Goal: Task Accomplishment & Management: Manage account settings

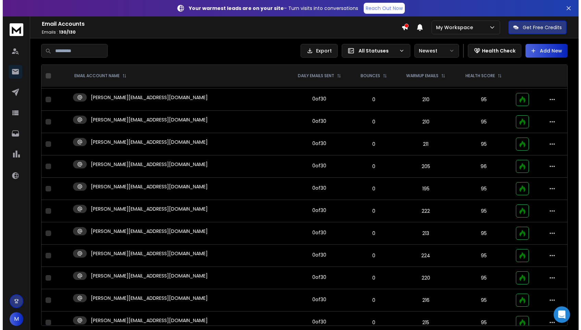
scroll to position [2665, 0]
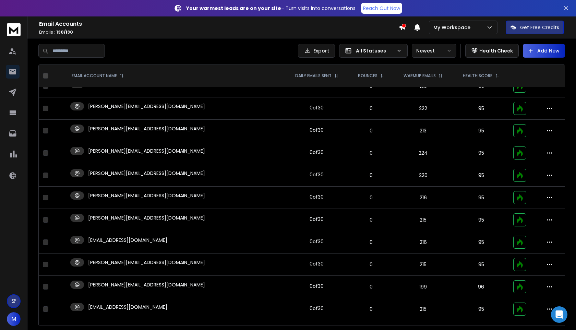
click at [235, 302] on td "[EMAIL_ADDRESS][DOMAIN_NAME]" at bounding box center [175, 309] width 219 height 22
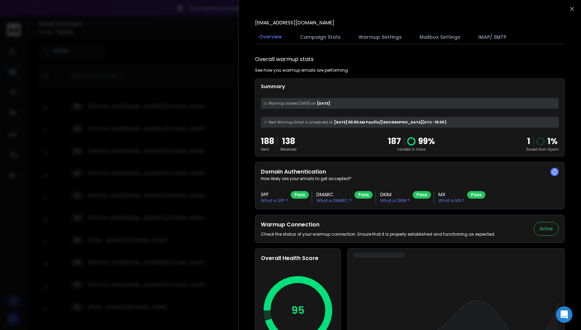
click at [318, 35] on button "Campaign Stats" at bounding box center [320, 37] width 49 height 15
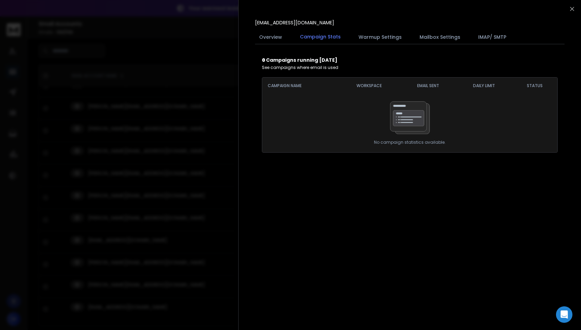
click at [375, 38] on button "Warmup Settings" at bounding box center [380, 37] width 51 height 15
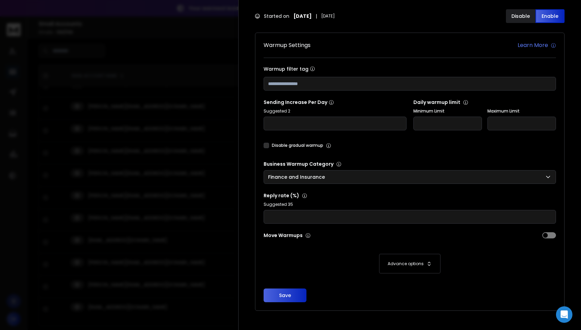
scroll to position [0, 0]
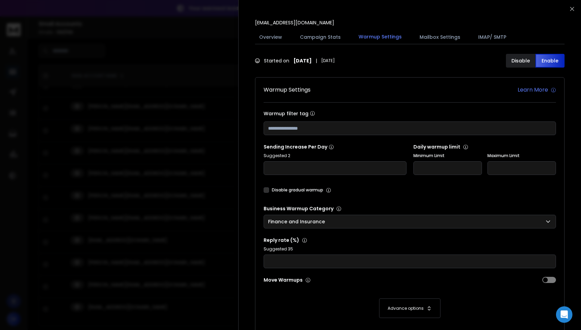
click at [280, 34] on button "Overview" at bounding box center [270, 37] width 31 height 15
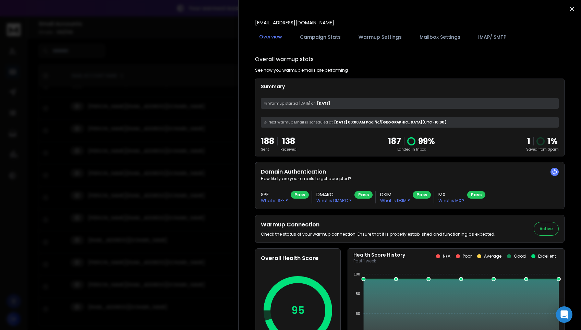
click at [573, 10] on icon "button" at bounding box center [572, 8] width 7 height 7
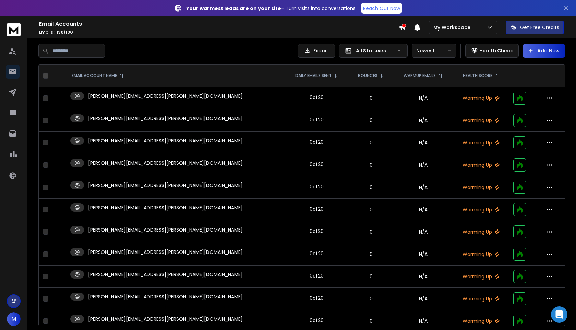
click at [353, 97] on p "0" at bounding box center [371, 98] width 36 height 7
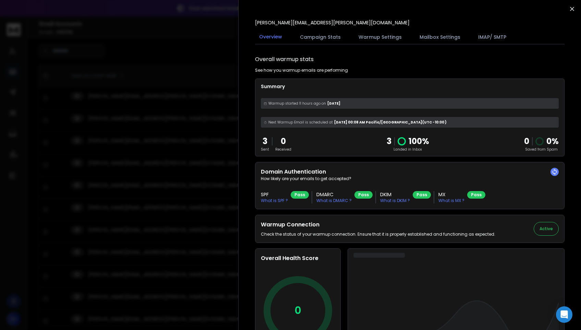
click at [571, 9] on icon "button" at bounding box center [572, 8] width 3 height 3
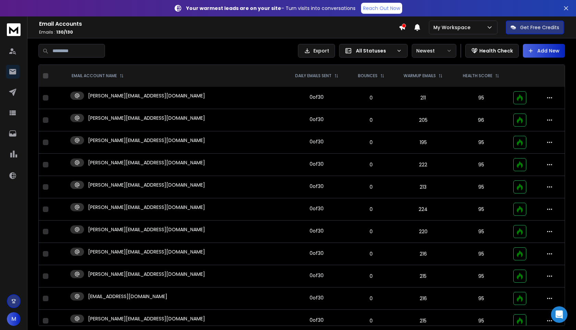
scroll to position [2665, 0]
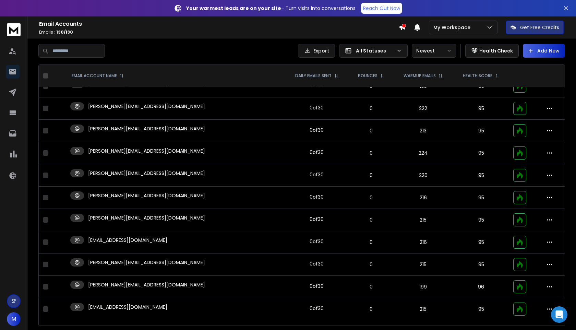
click at [367, 311] on p "0" at bounding box center [371, 309] width 36 height 7
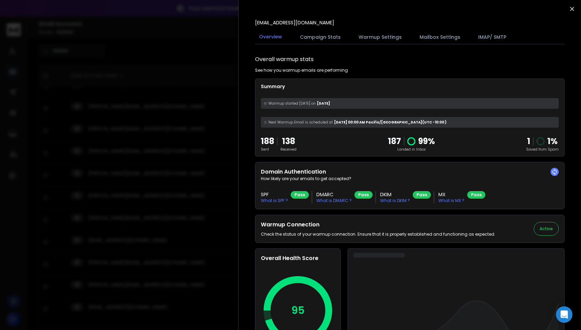
click at [569, 8] on icon "button" at bounding box center [572, 8] width 7 height 7
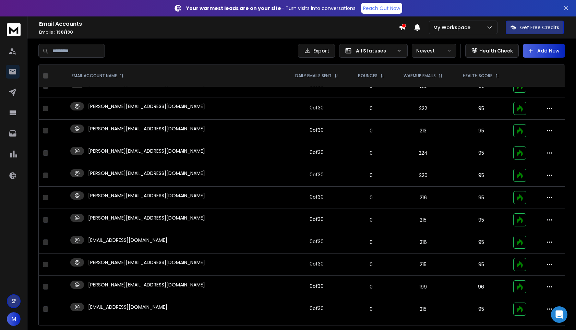
click at [312, 199] on td "0 of 30" at bounding box center [317, 196] width 64 height 18
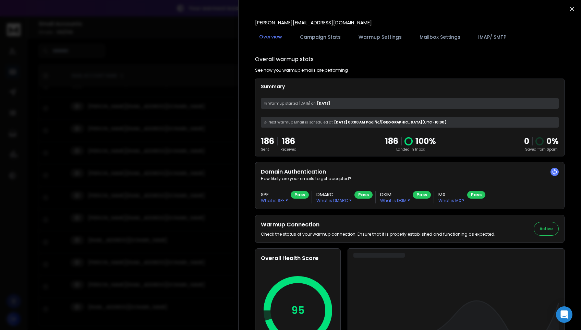
click at [571, 10] on icon "button" at bounding box center [572, 8] width 3 height 3
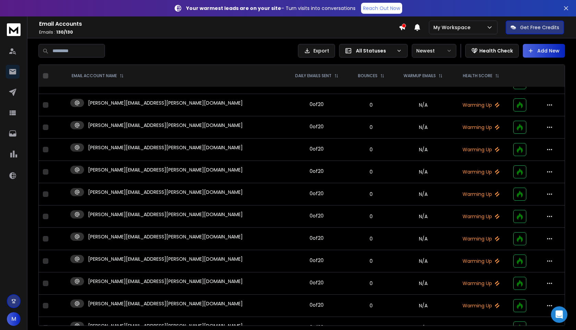
scroll to position [0, 0]
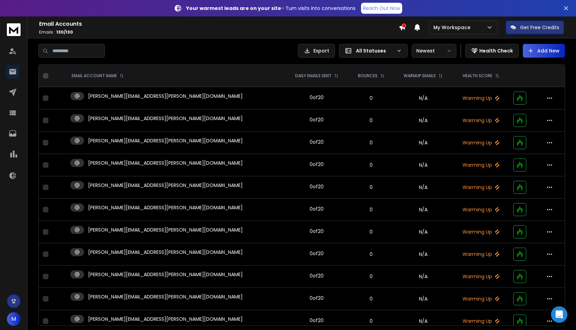
click at [326, 95] on td "0 of 20" at bounding box center [317, 96] width 64 height 18
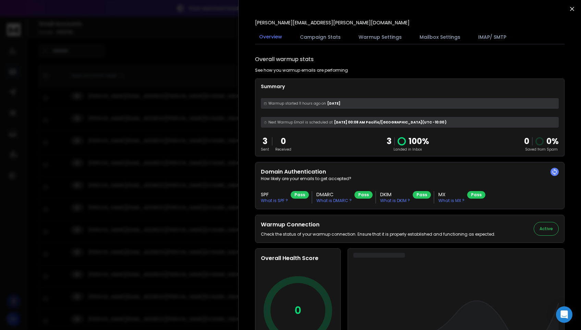
click at [571, 8] on icon "button" at bounding box center [572, 8] width 7 height 7
